Goal: Task Accomplishment & Management: Use online tool/utility

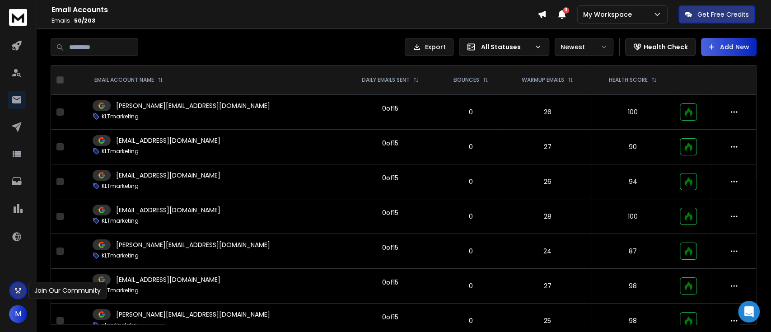
click at [12, 183] on icon at bounding box center [16, 181] width 9 height 8
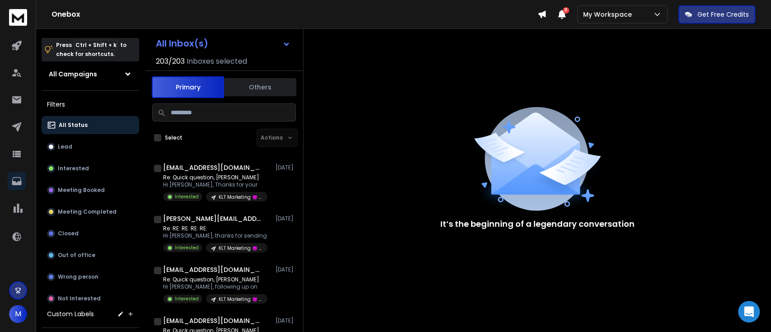
click at [253, 183] on p "Hi [PERSON_NAME], Thanks for your" at bounding box center [215, 184] width 104 height 7
